Goal: Task Accomplishment & Management: Manage account settings

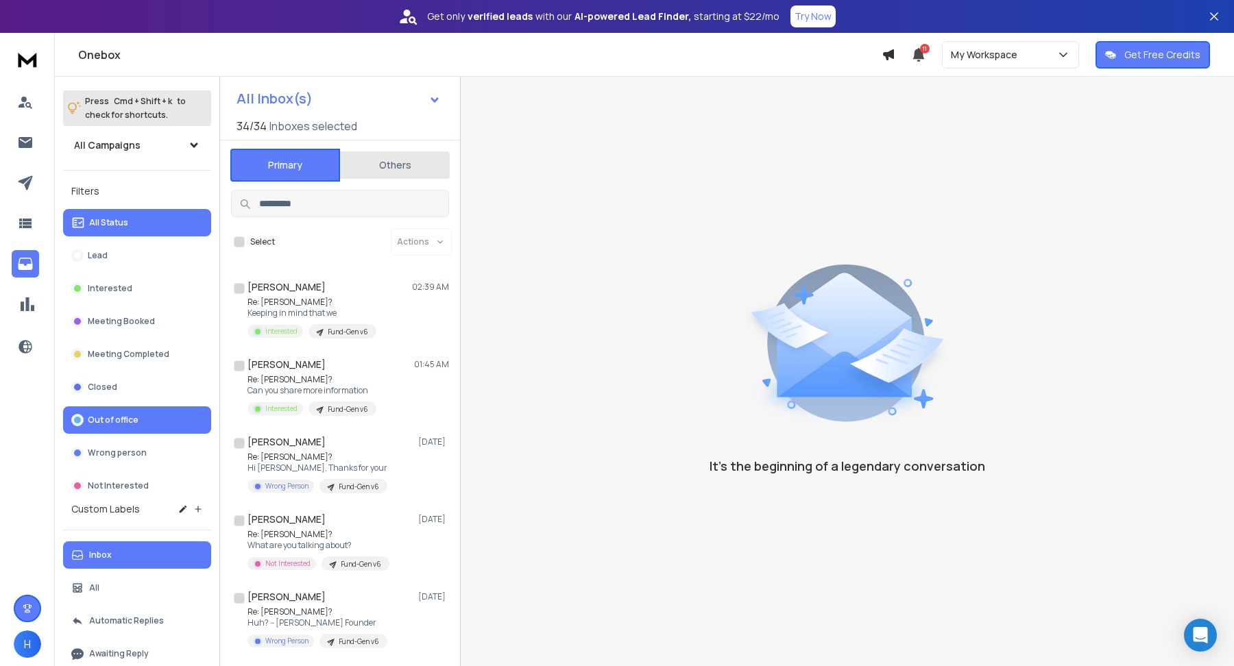
click at [143, 426] on button "Out of office" at bounding box center [137, 419] width 148 height 27
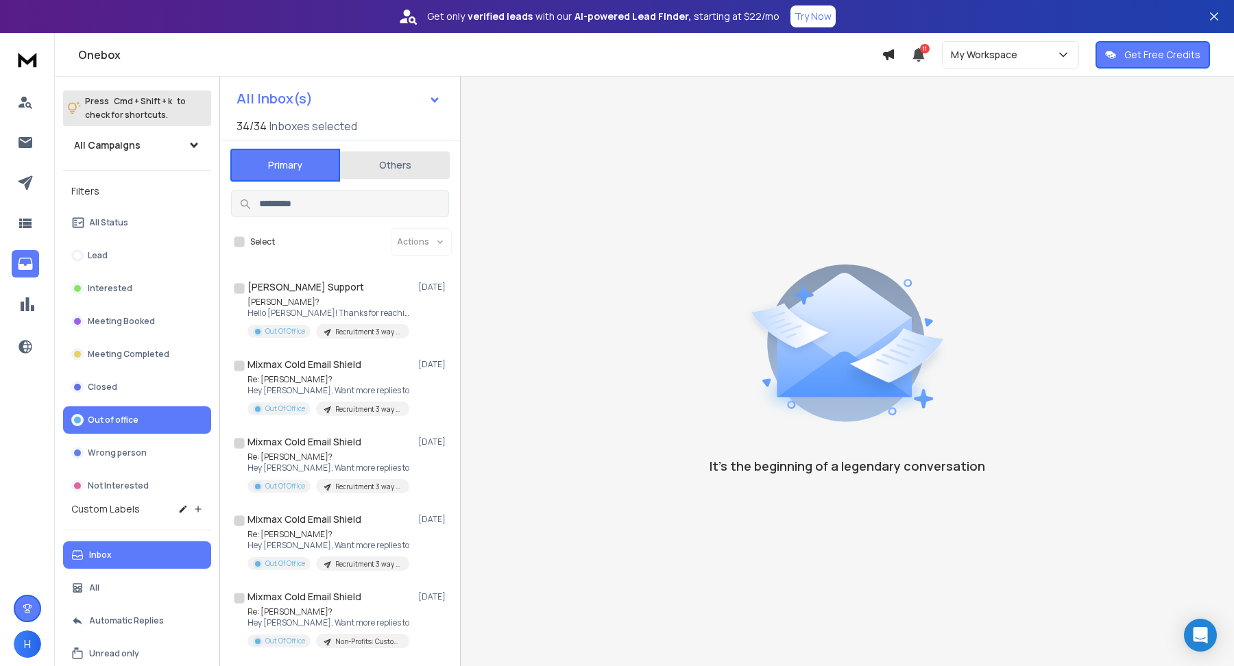
click at [142, 448] on div "All Status Lead Interested Meeting Booked Meeting Completed Closed Out of offic…" at bounding box center [137, 354] width 148 height 291
click at [142, 448] on p "Wrong person" at bounding box center [117, 453] width 59 height 11
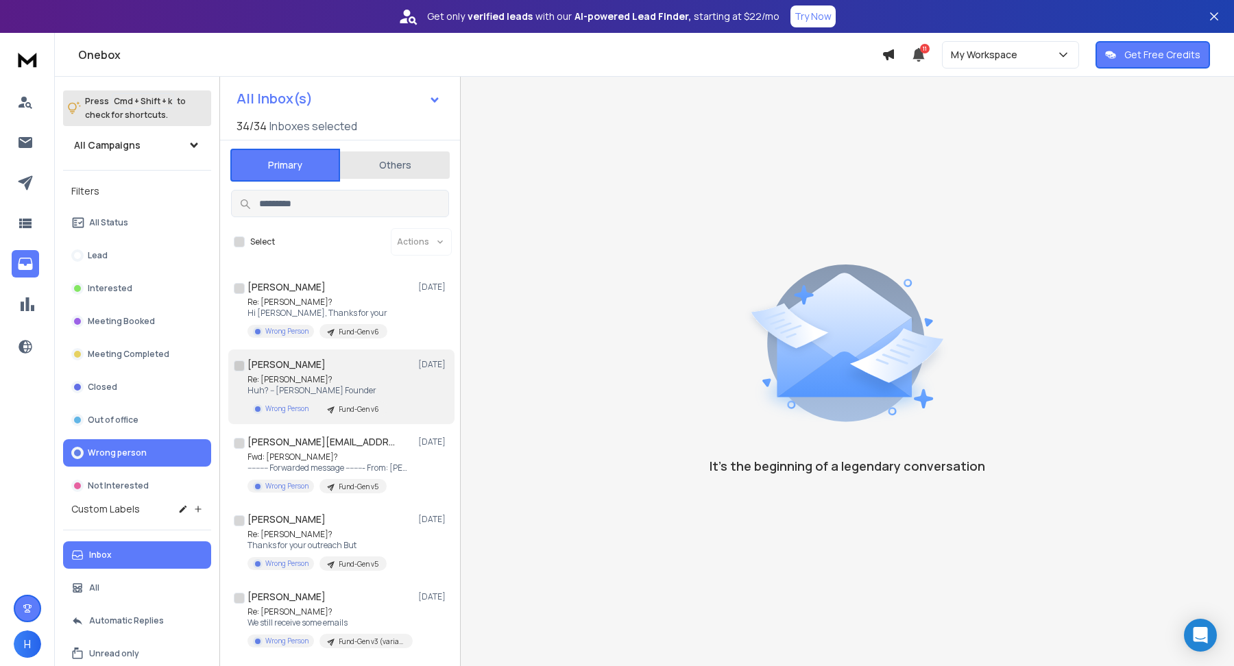
click at [356, 374] on p "Re: [PERSON_NAME]?" at bounding box center [317, 379] width 140 height 11
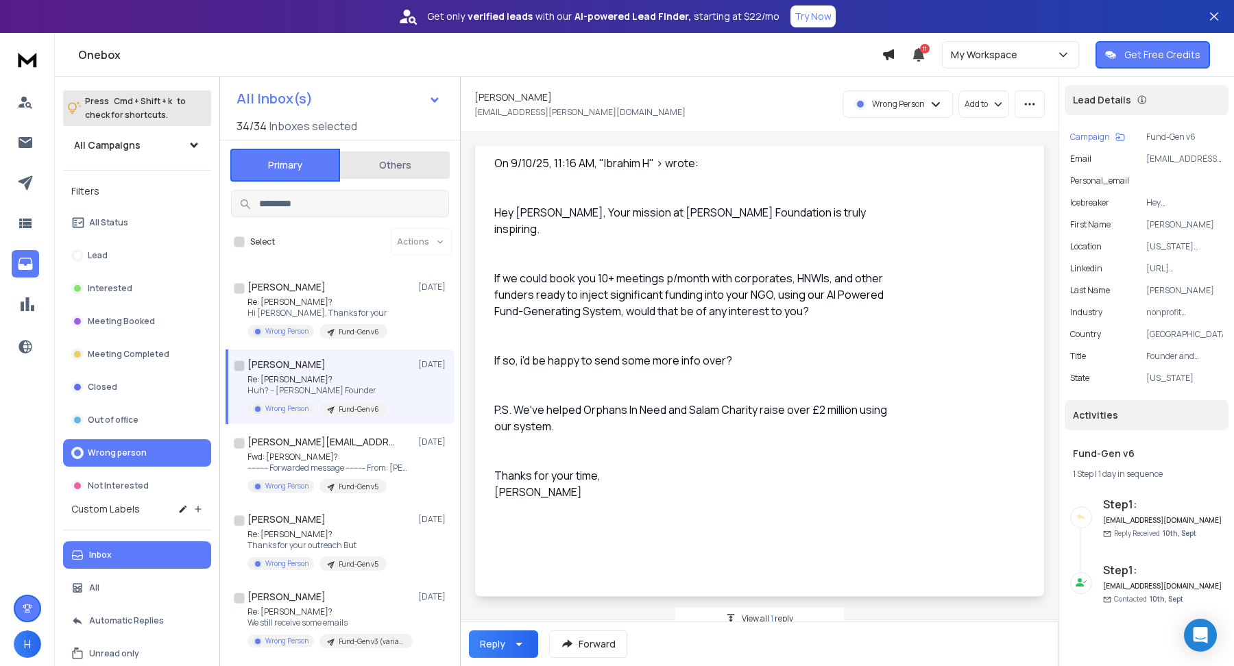
scroll to position [459, 0]
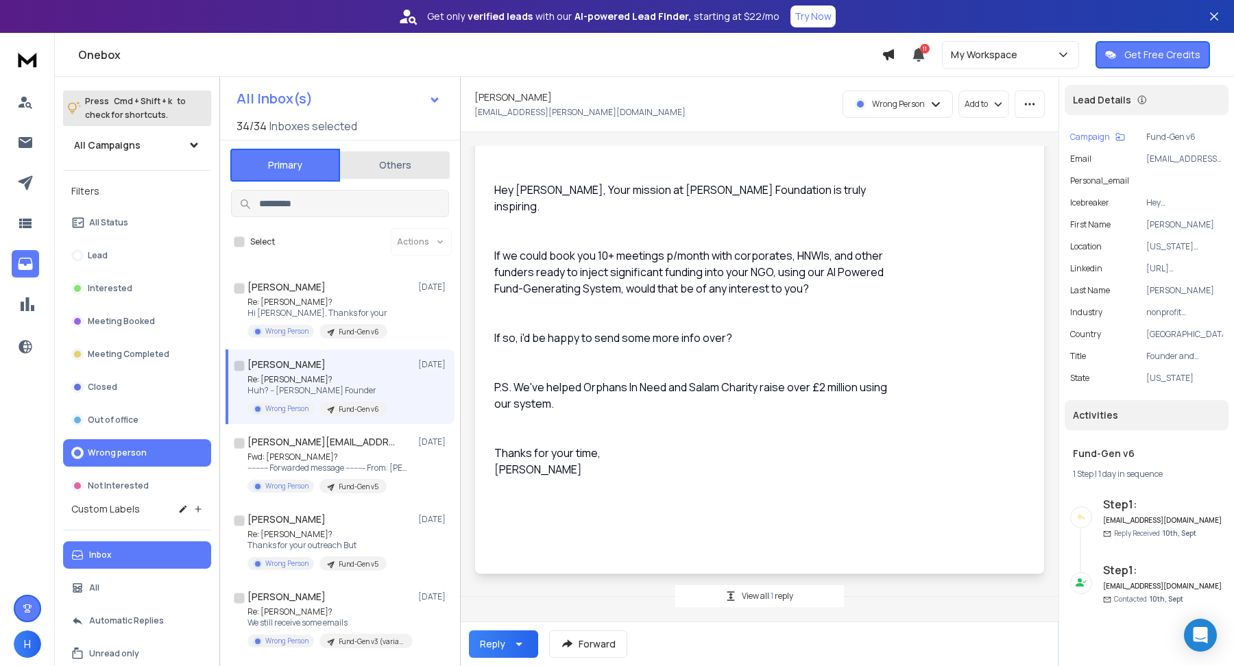
click at [166, 447] on button "Wrong person" at bounding box center [137, 452] width 148 height 27
click at [166, 389] on button "Closed" at bounding box center [137, 387] width 148 height 27
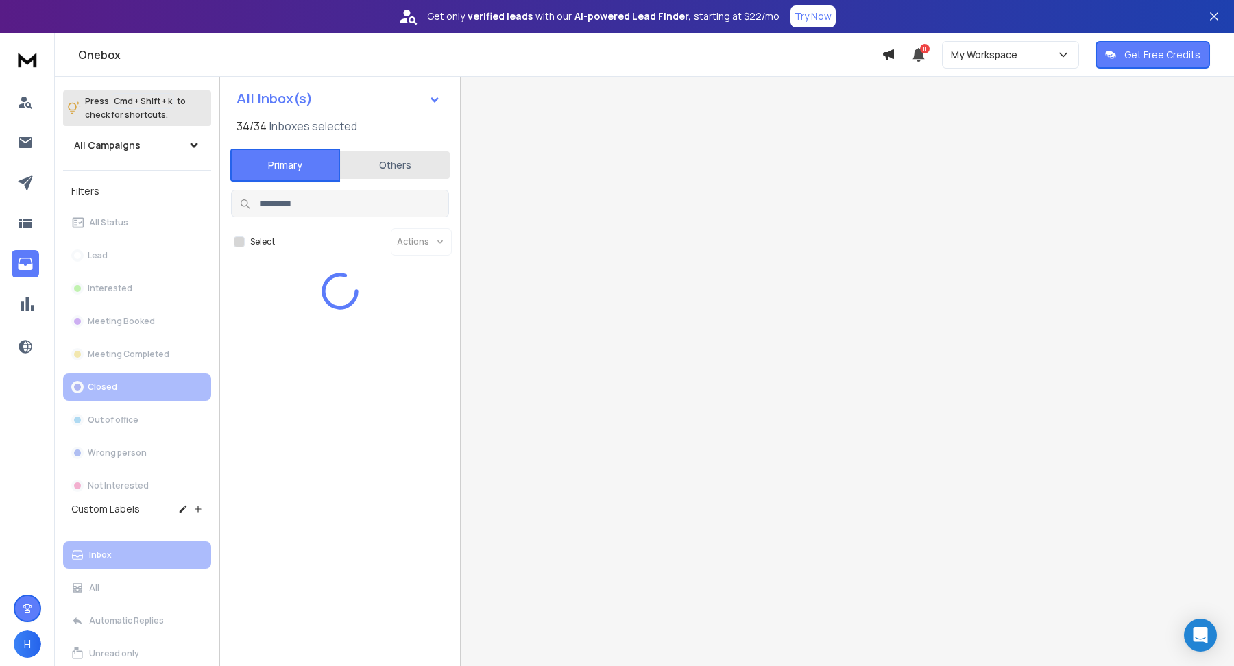
scroll to position [0, 0]
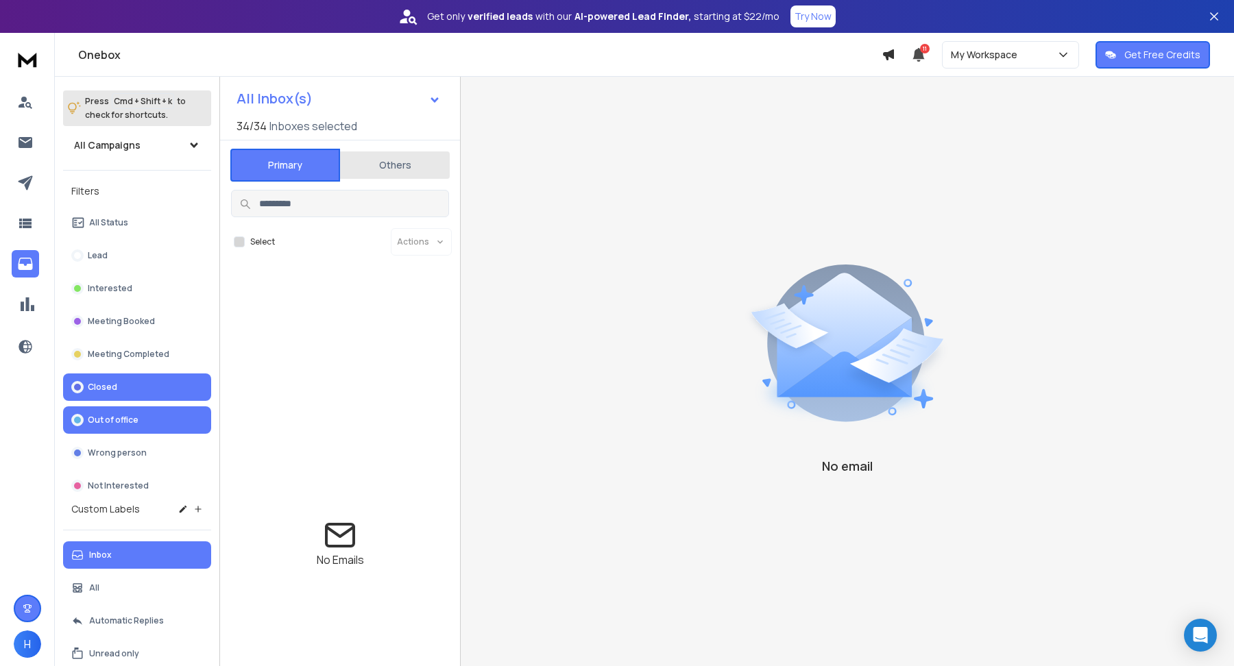
click at [166, 424] on button "Out of office" at bounding box center [137, 419] width 148 height 27
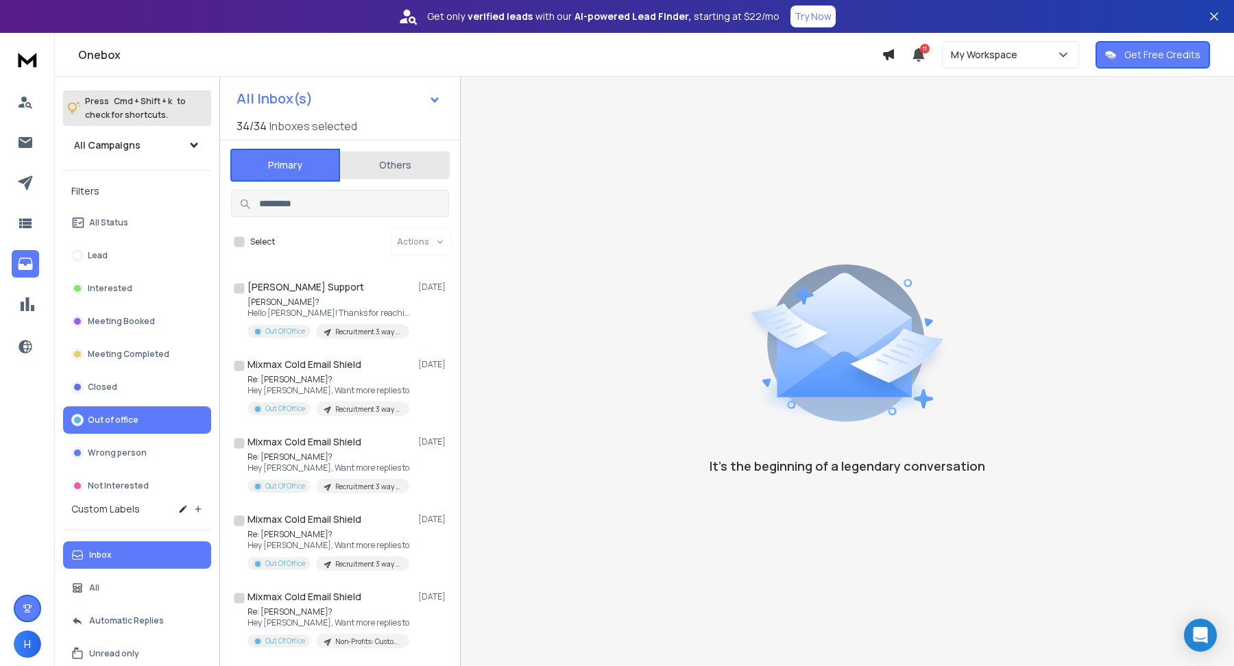
click at [938, 53] on div "11 My Workspace Get Free Credits" at bounding box center [1046, 54] width 328 height 27
click at [928, 53] on span "11" at bounding box center [925, 49] width 10 height 10
